Goal: Task Accomplishment & Management: Manage account settings

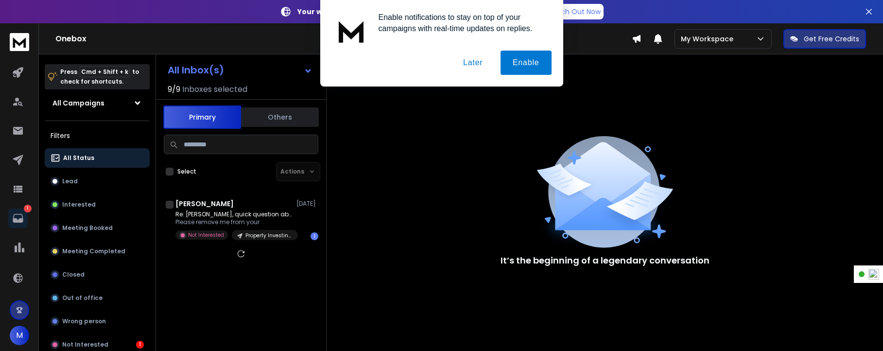
click at [103, 342] on p "Not Interested" at bounding box center [85, 345] width 46 height 8
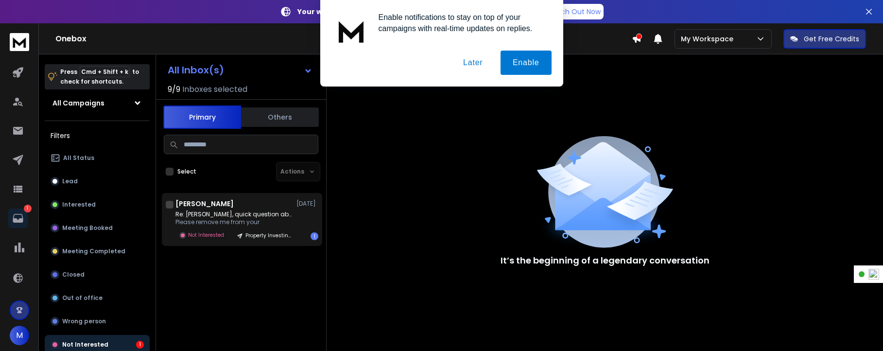
click at [225, 209] on div "[PERSON_NAME] [DATE] Re: [PERSON_NAME], quick question about Please remove me f…" at bounding box center [246, 219] width 143 height 41
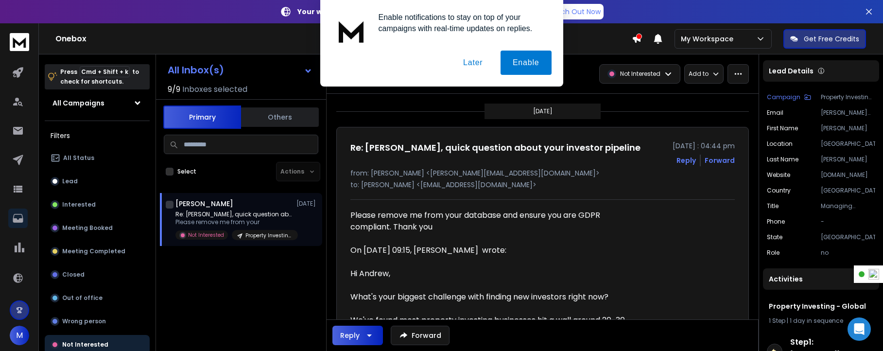
click at [467, 59] on button "Later" at bounding box center [473, 63] width 44 height 24
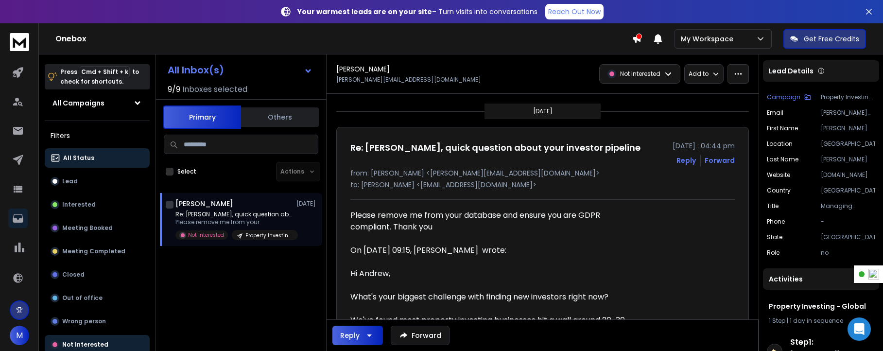
click at [77, 162] on div "All Status" at bounding box center [73, 158] width 44 height 10
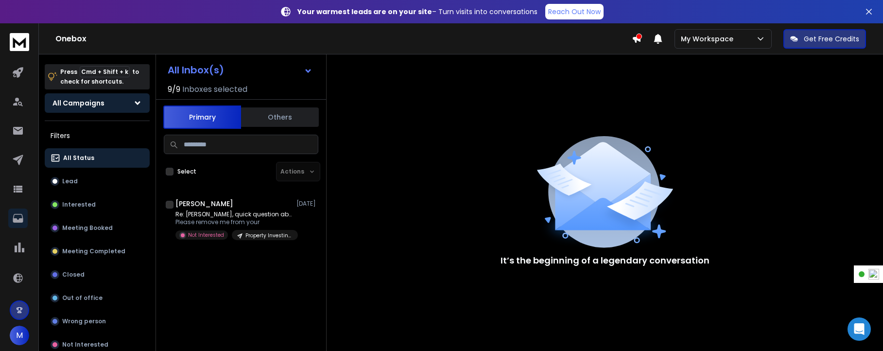
click at [67, 104] on h1 "All Campaigns" at bounding box center [78, 103] width 52 height 10
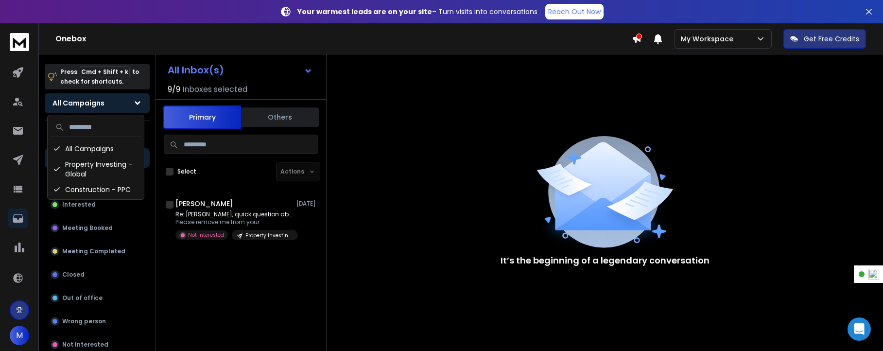
click at [67, 104] on h1 "All Campaigns" at bounding box center [78, 103] width 52 height 10
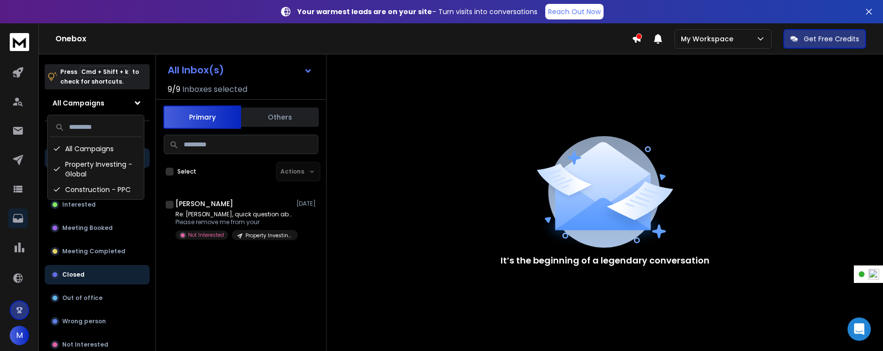
click at [115, 281] on button "Closed" at bounding box center [97, 274] width 105 height 19
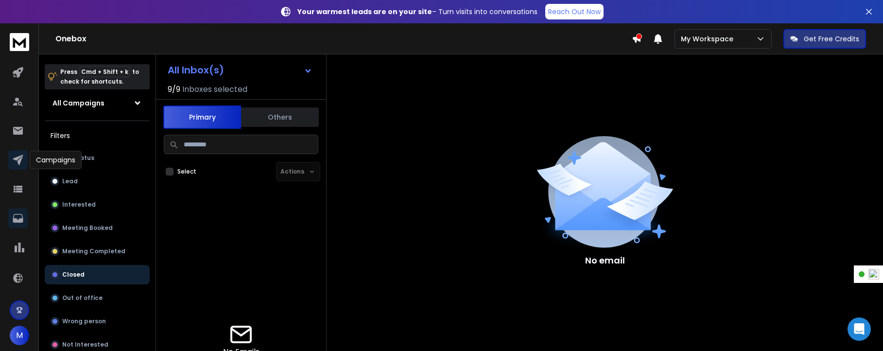
click at [20, 163] on icon at bounding box center [18, 160] width 12 height 12
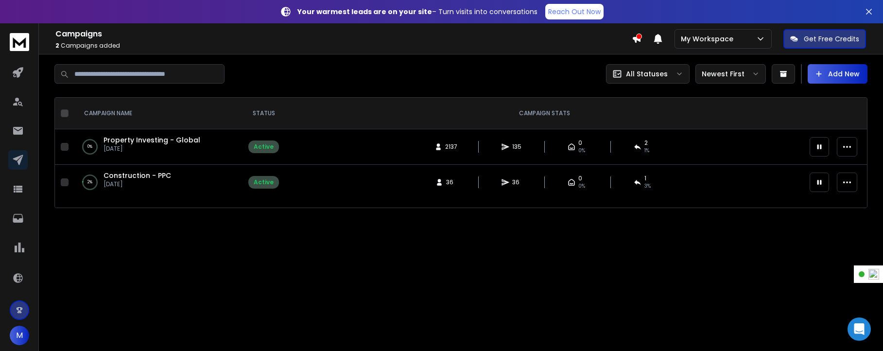
click at [640, 144] on icon at bounding box center [637, 146] width 9 height 9
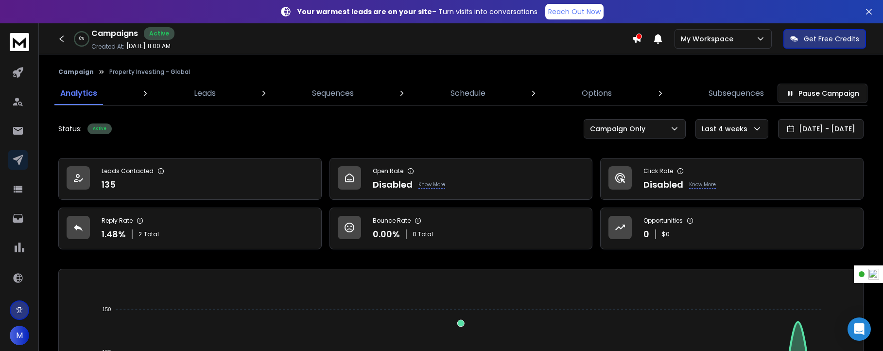
click at [147, 225] on div "Reply Rate" at bounding box center [130, 221] width 57 height 10
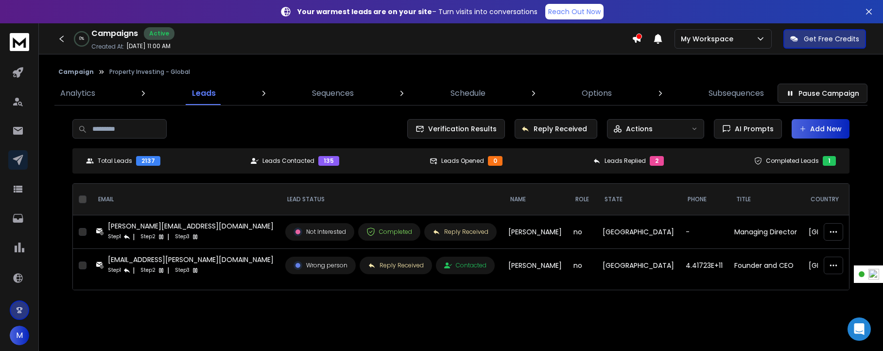
click at [218, 262] on div "[EMAIL_ADDRESS][PERSON_NAME][DOMAIN_NAME]" at bounding box center [191, 260] width 166 height 10
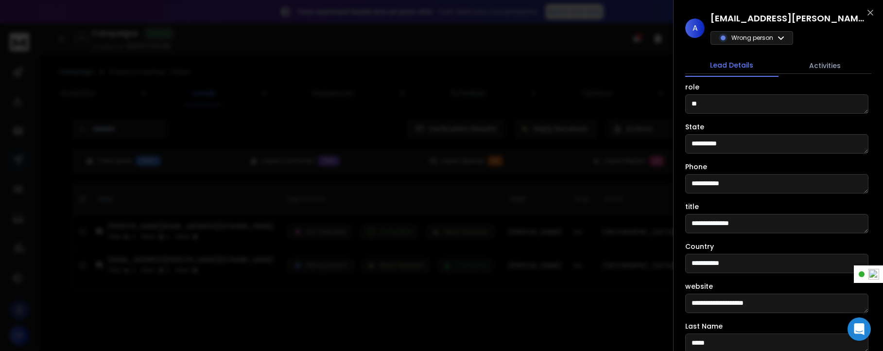
click at [207, 262] on div at bounding box center [441, 175] width 883 height 351
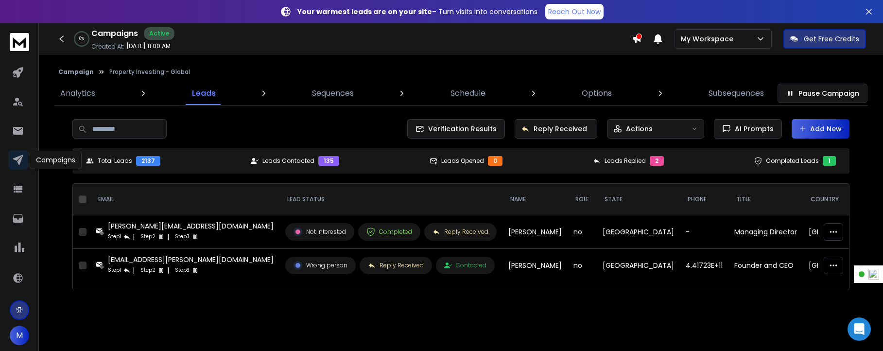
click at [21, 161] on icon at bounding box center [18, 160] width 12 height 12
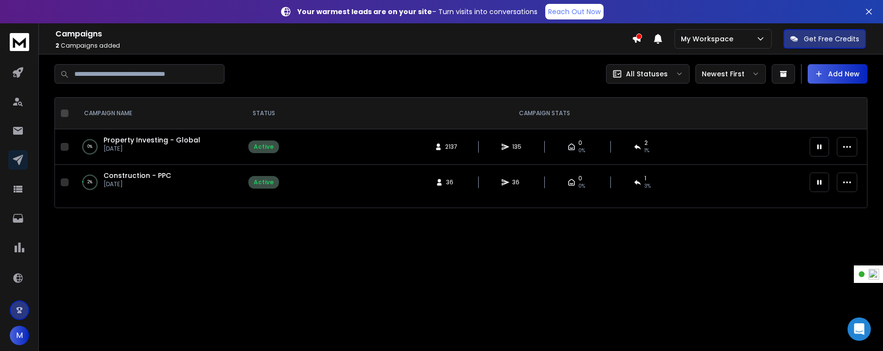
click at [158, 139] on span "Property Investing - Global" at bounding box center [152, 140] width 97 height 10
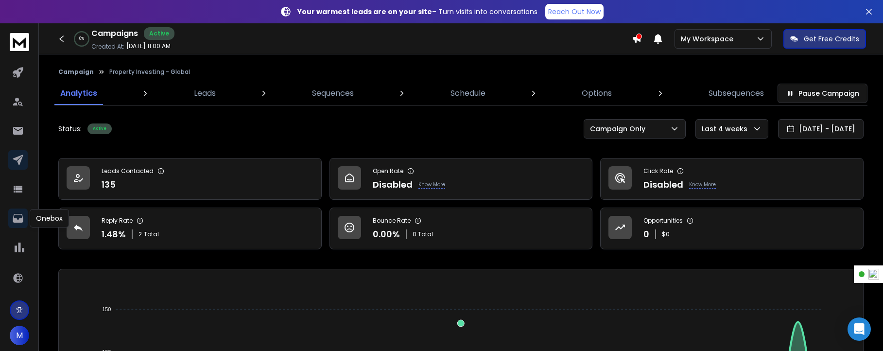
click at [15, 215] on icon at bounding box center [18, 218] width 12 height 12
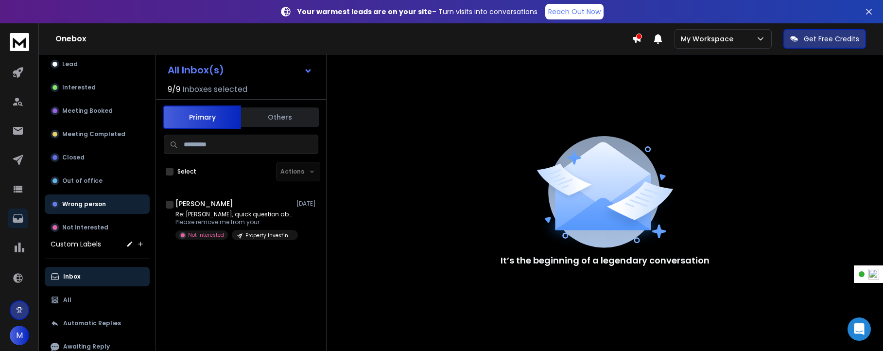
scroll to position [116, 0]
click at [89, 203] on p "Wrong person" at bounding box center [84, 205] width 44 height 8
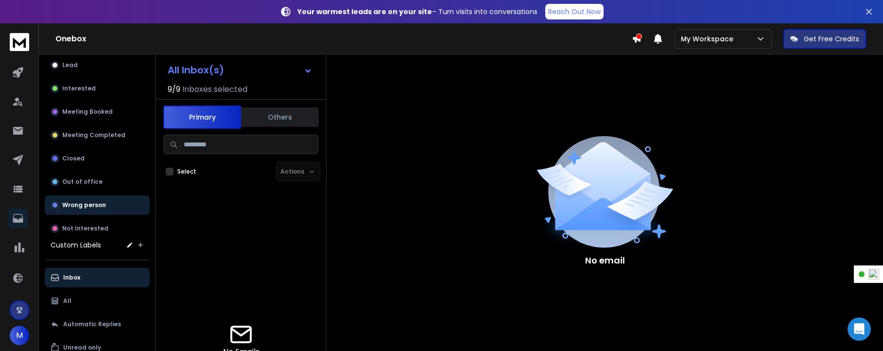
scroll to position [185, 0]
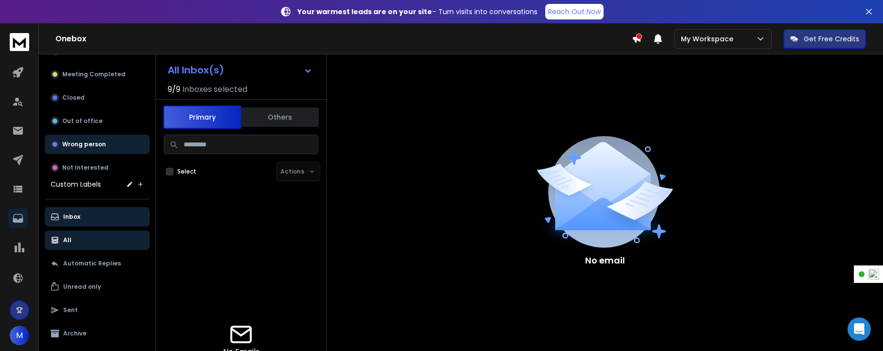
click at [88, 234] on button "All" at bounding box center [97, 239] width 105 height 19
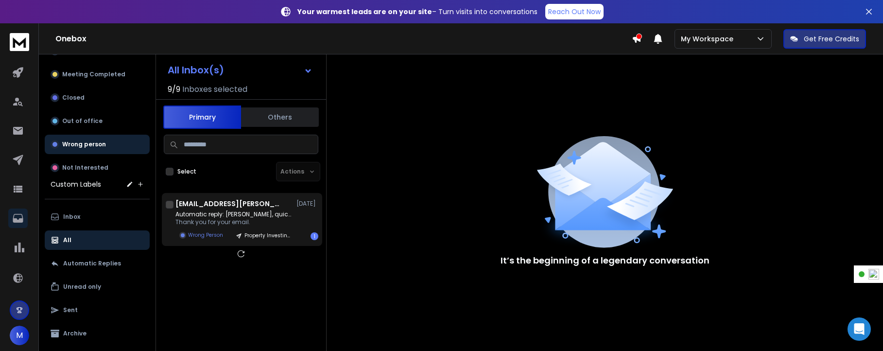
click at [235, 204] on h1 "[EMAIL_ADDRESS][PERSON_NAME][DOMAIN_NAME]" at bounding box center [228, 204] width 107 height 10
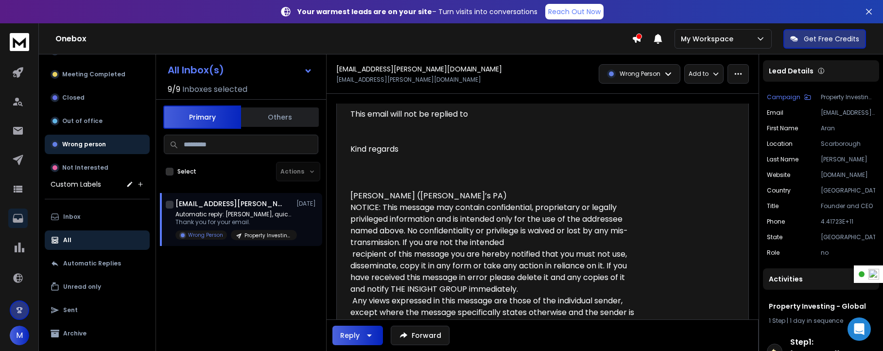
scroll to position [382, 0]
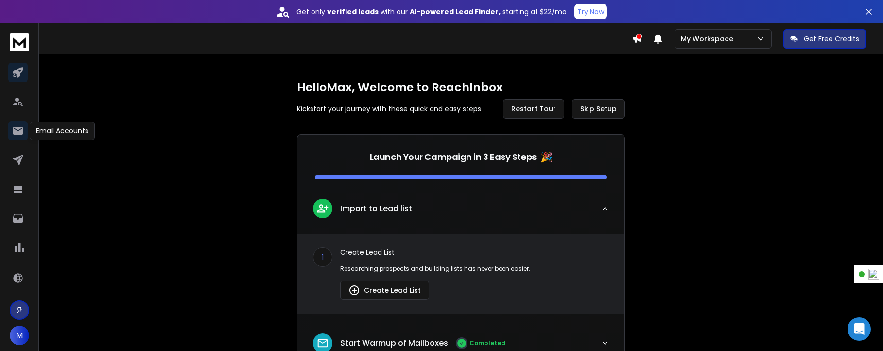
click at [14, 133] on icon at bounding box center [18, 131] width 10 height 8
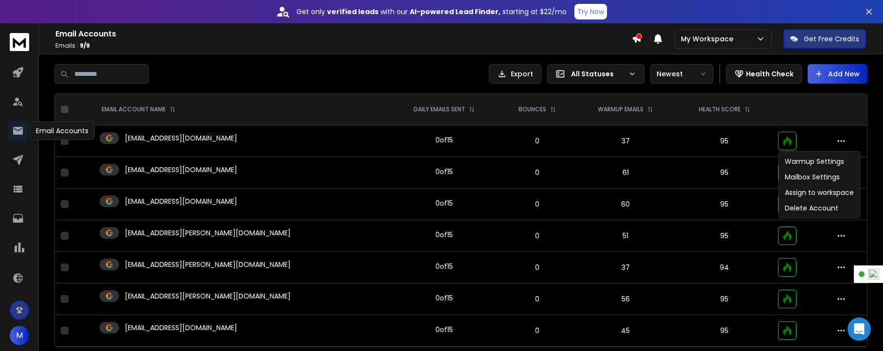
click at [840, 138] on icon at bounding box center [841, 141] width 9 height 9
click at [230, 133] on div "[EMAIL_ADDRESS][DOMAIN_NAME]" at bounding box center [242, 138] width 284 height 12
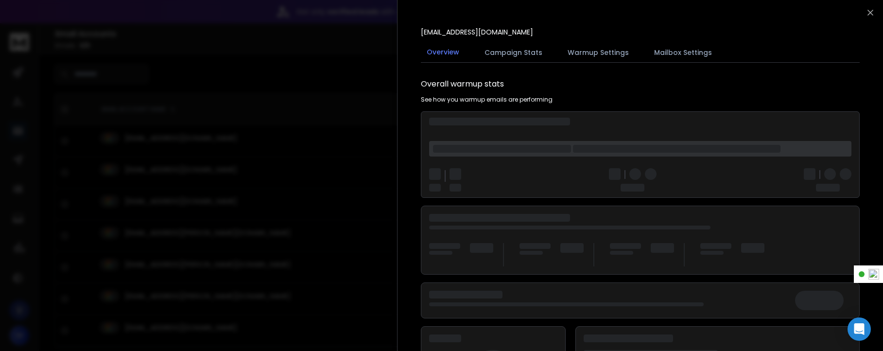
click at [676, 50] on button "Mailbox Settings" at bounding box center [682, 52] width 69 height 21
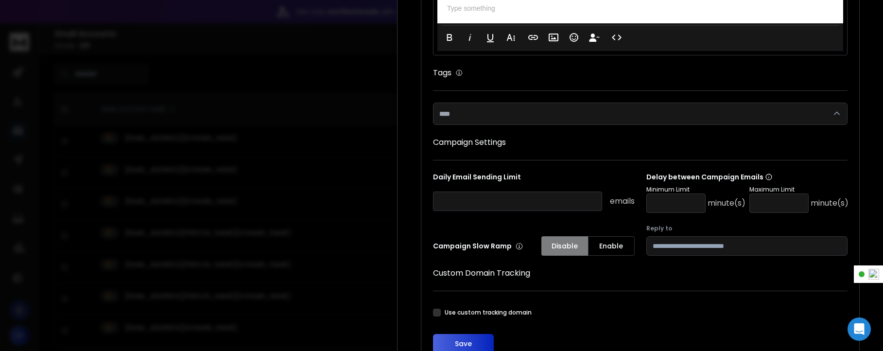
scroll to position [190, 0]
click at [693, 249] on input "text" at bounding box center [747, 245] width 202 height 19
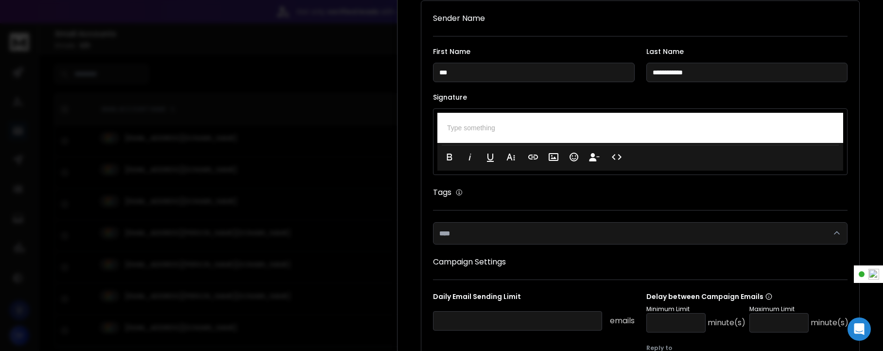
scroll to position [0, 0]
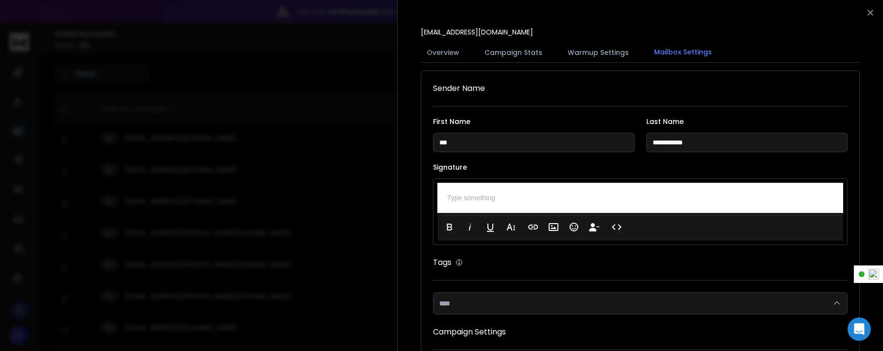
click at [584, 48] on button "Warmup Settings" at bounding box center [598, 52] width 73 height 21
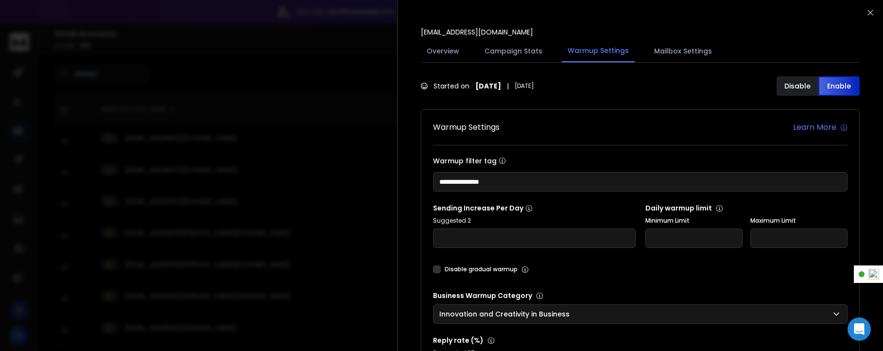
click at [525, 58] on button "Campaign Stats" at bounding box center [513, 50] width 69 height 21
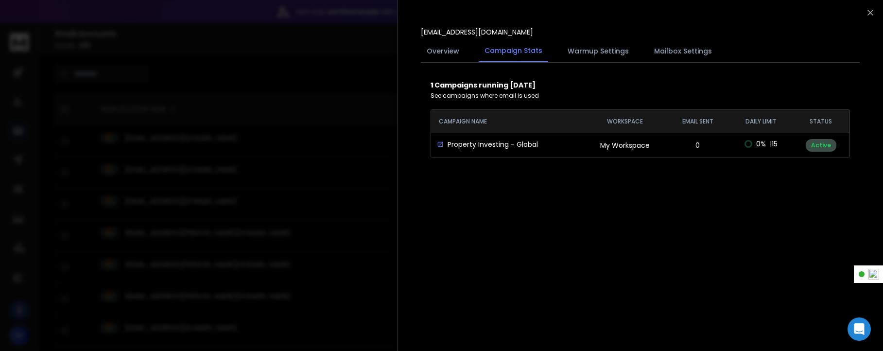
click at [449, 40] on div "max.l@mlsmediaservices.com Overview Campaign Stats Warmup Settings Mailbox Sett…" at bounding box center [640, 98] width 462 height 172
click at [448, 50] on button "Overview" at bounding box center [443, 50] width 44 height 21
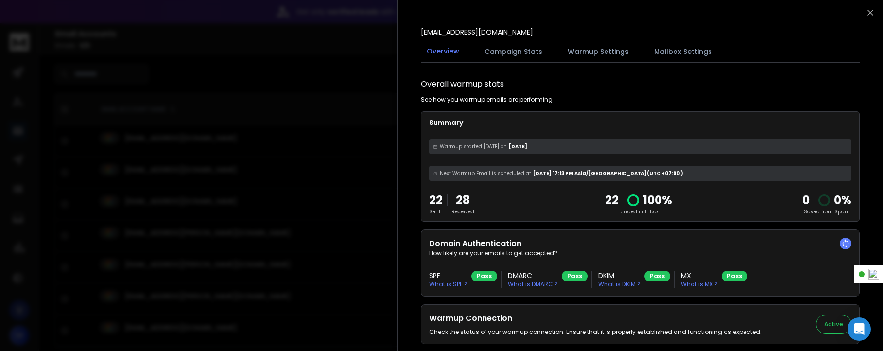
scroll to position [442, 0]
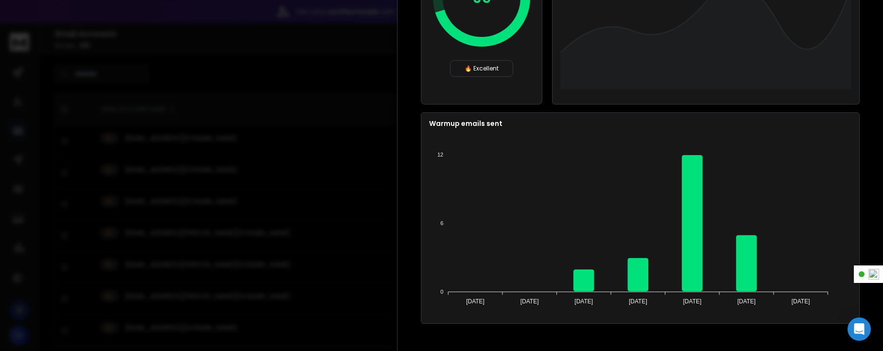
click at [330, 106] on div at bounding box center [441, 175] width 883 height 351
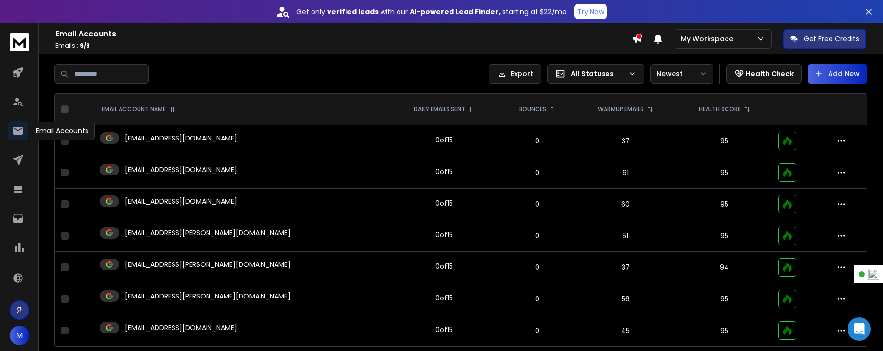
click at [19, 135] on icon at bounding box center [18, 131] width 12 height 12
click at [18, 162] on icon at bounding box center [18, 160] width 10 height 10
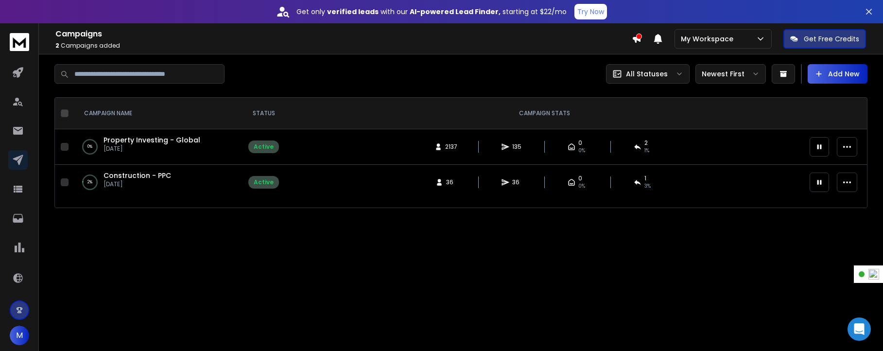
click at [145, 141] on span "Property Investing - Global" at bounding box center [152, 140] width 97 height 10
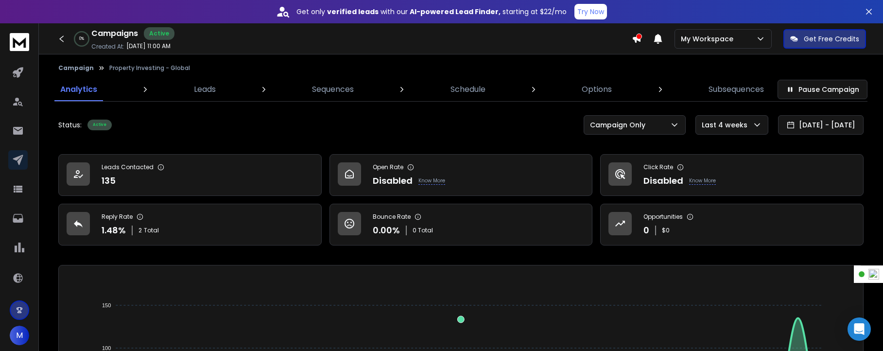
scroll to position [4, 0]
click at [325, 91] on p "Sequences" at bounding box center [333, 89] width 42 height 12
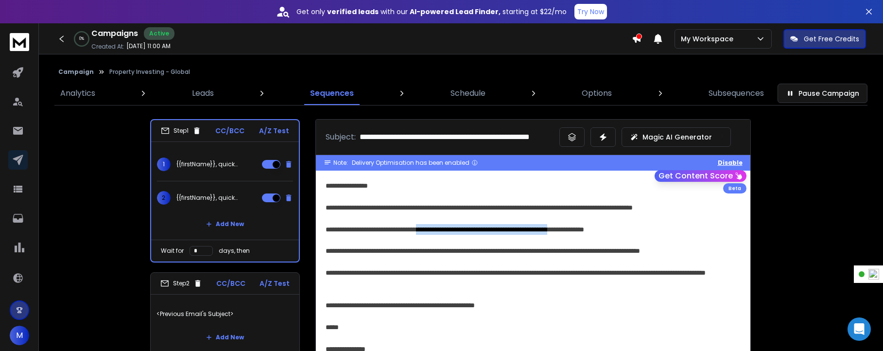
drag, startPoint x: 495, startPoint y: 226, endPoint x: 608, endPoint y: 232, distance: 113.4
click at [608, 232] on div "**********" at bounding box center [533, 229] width 415 height 11
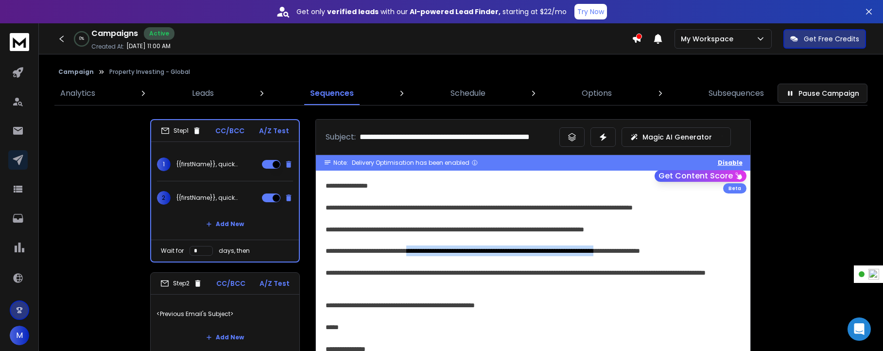
drag, startPoint x: 420, startPoint y: 253, endPoint x: 653, endPoint y: 245, distance: 232.9
click at [654, 245] on div "**********" at bounding box center [533, 250] width 415 height 11
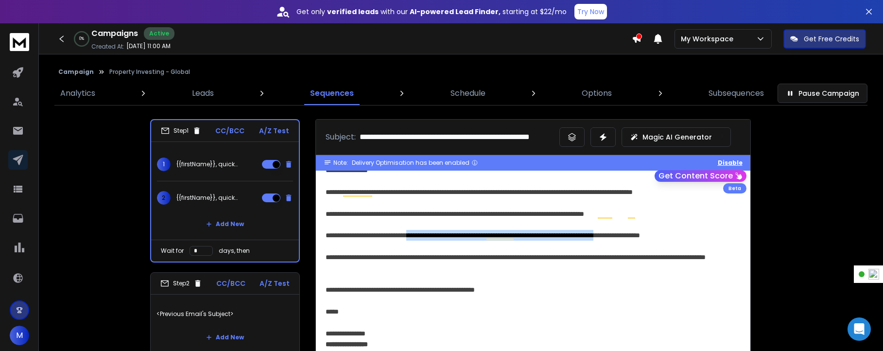
click at [212, 201] on p "{{firstName}}, quick question about your investor pipeline" at bounding box center [207, 198] width 62 height 8
